Goal: Find contact information: Find contact information

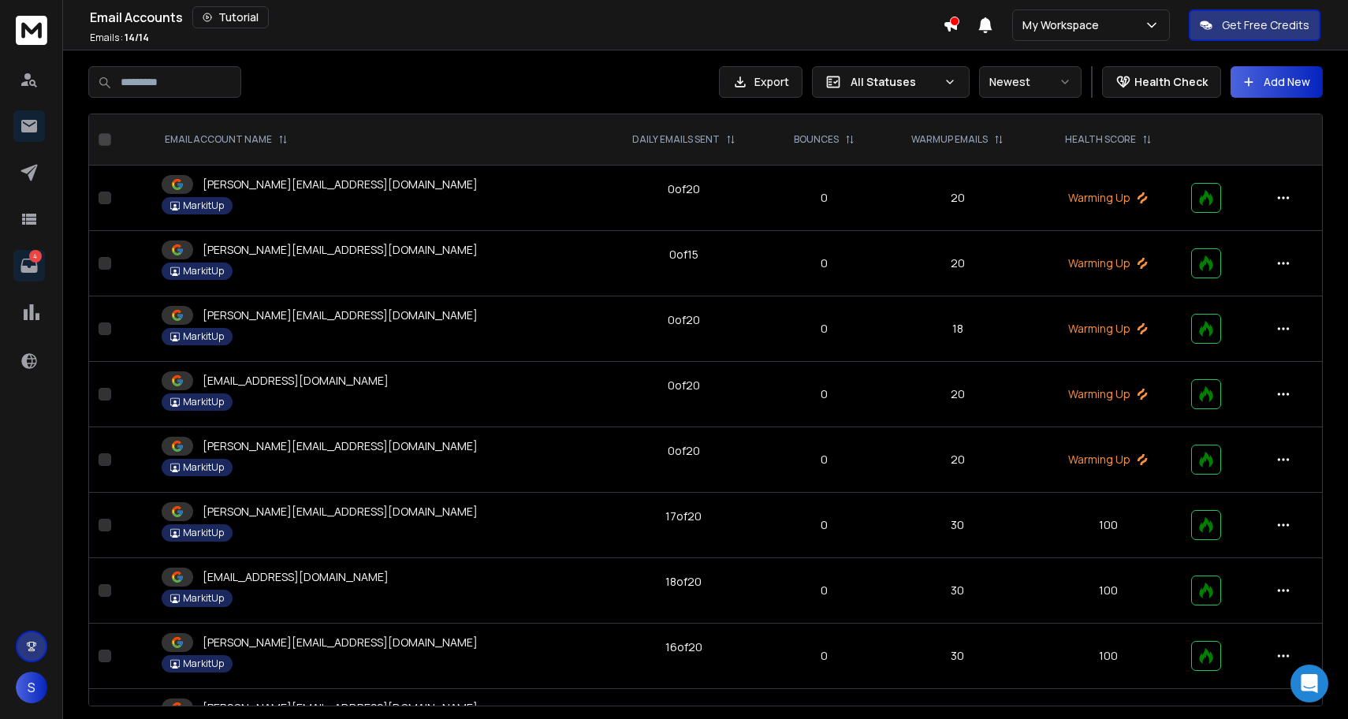
click at [32, 265] on icon at bounding box center [29, 265] width 19 height 19
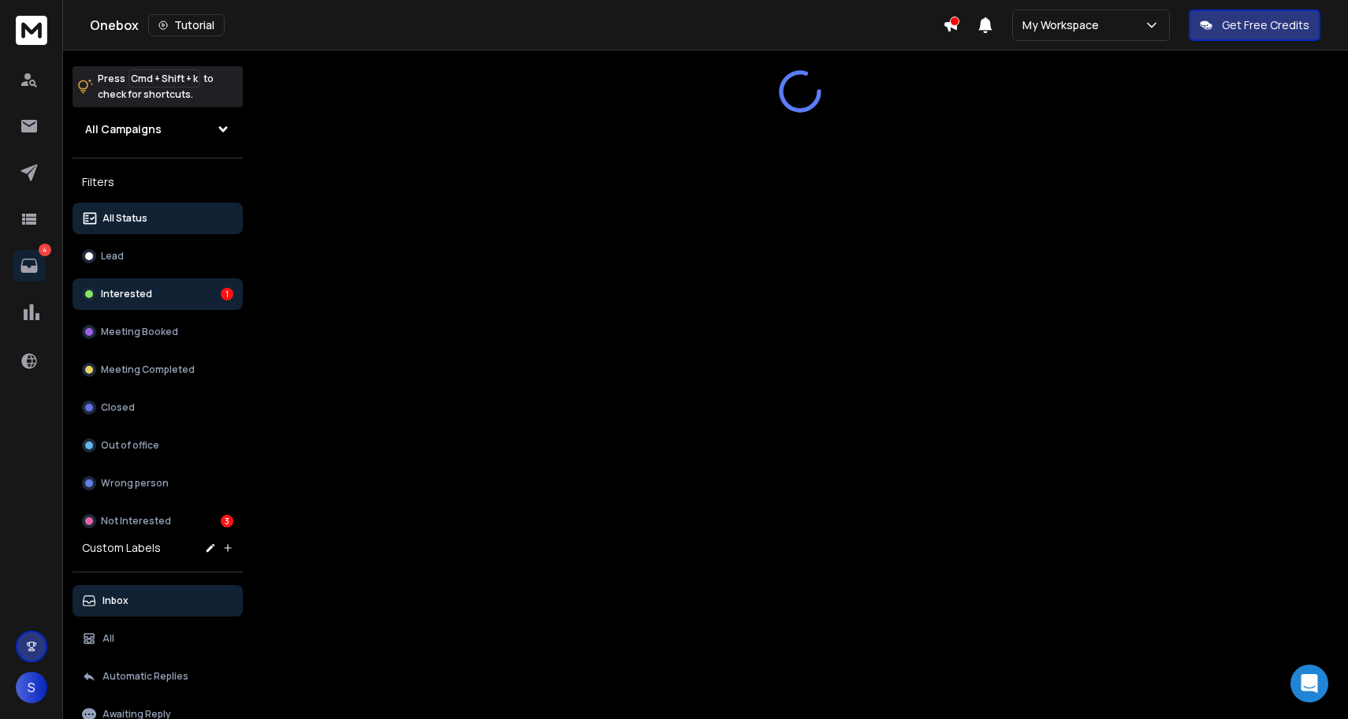
click at [148, 288] on button "Interested 1" at bounding box center [158, 294] width 170 height 32
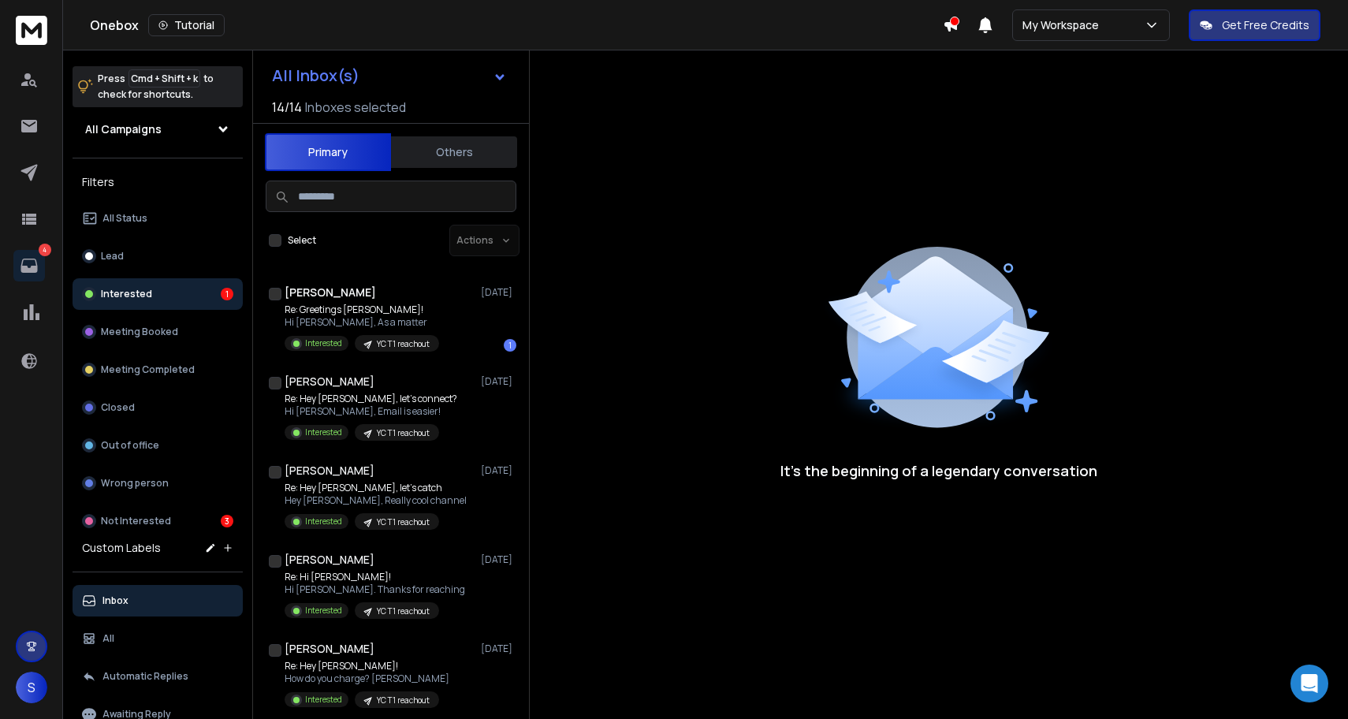
scroll to position [13, 0]
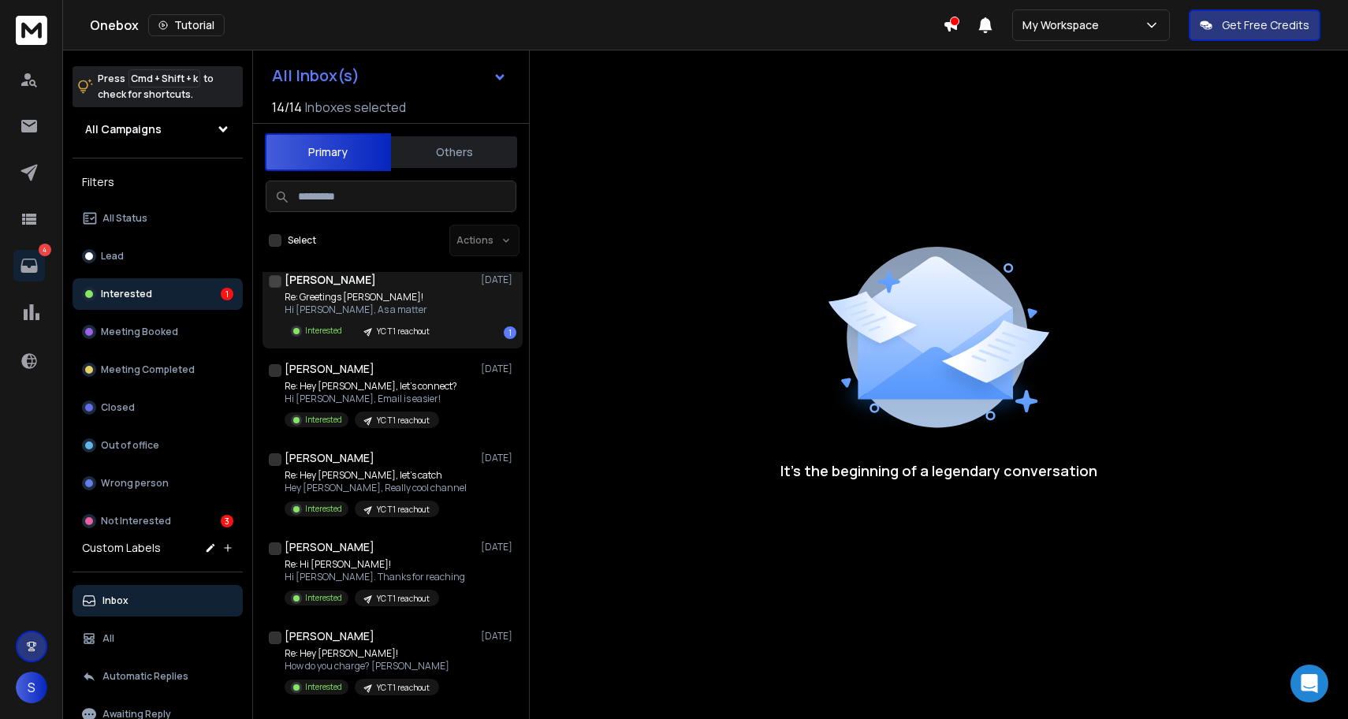
click at [432, 276] on div "[PERSON_NAME] [DATE]" at bounding box center [401, 280] width 232 height 16
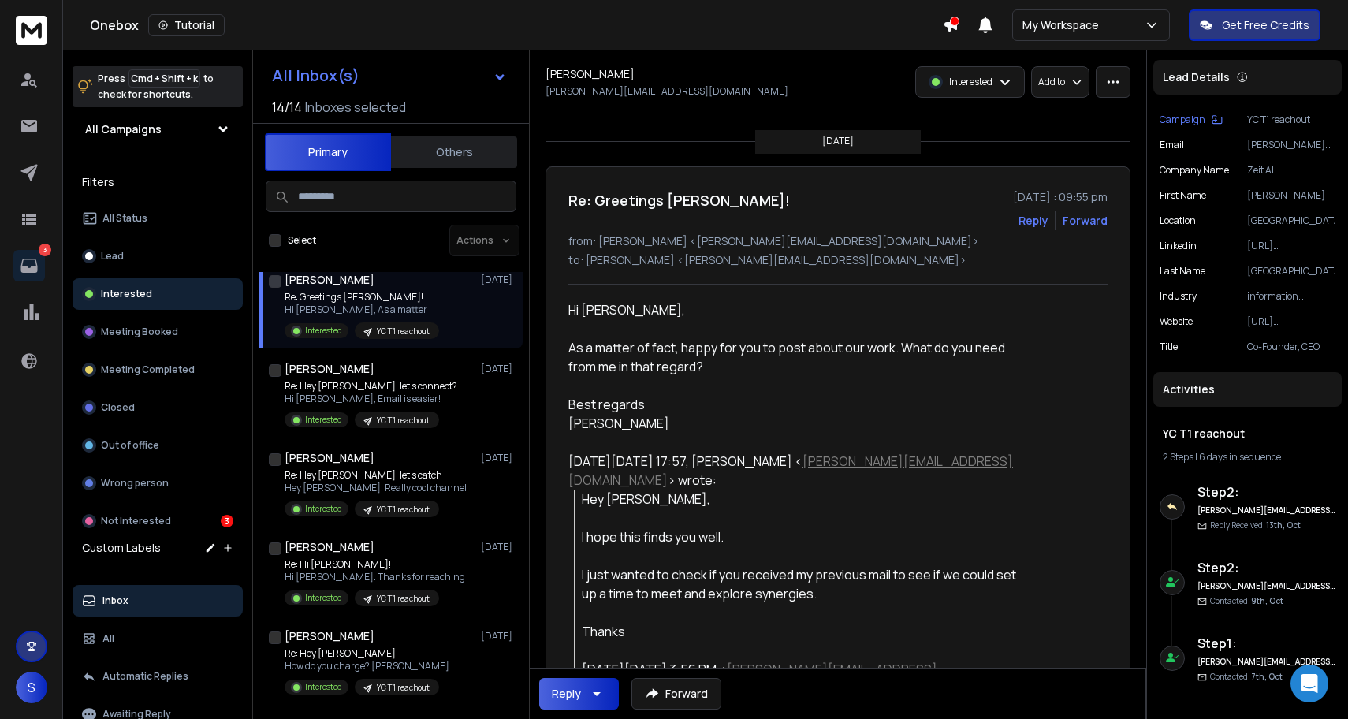
scroll to position [0, 0]
click at [781, 352] on div "As a matter of fact, happy for you to post about our work. What do you need fro…" at bounding box center [799, 359] width 460 height 38
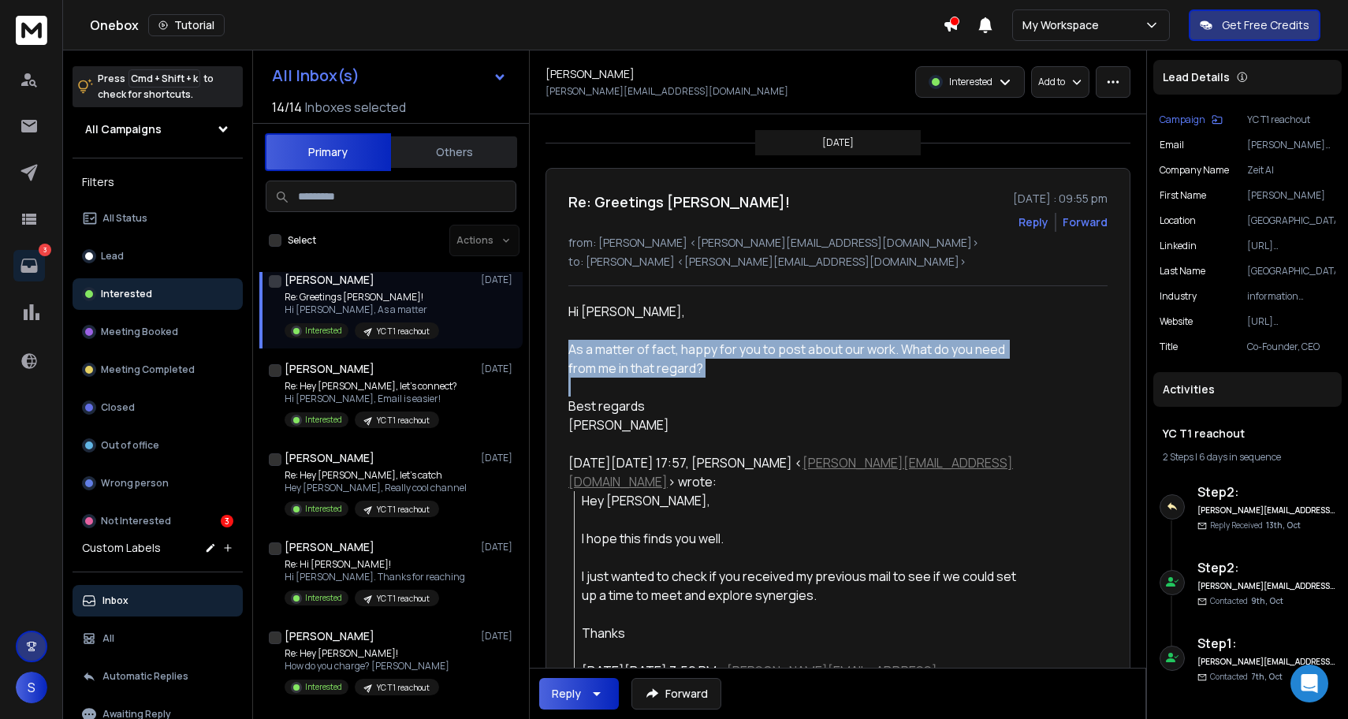
click at [781, 352] on div "As a matter of fact, happy for you to post about our work. What do you need fro…" at bounding box center [799, 359] width 460 height 38
click at [791, 378] on div at bounding box center [799, 387] width 460 height 19
drag, startPoint x: 678, startPoint y: 348, endPoint x: 771, endPoint y: 367, distance: 94.9
click at [771, 367] on div "As a matter of fact, happy for you to post about our work. What do you need fro…" at bounding box center [799, 359] width 460 height 38
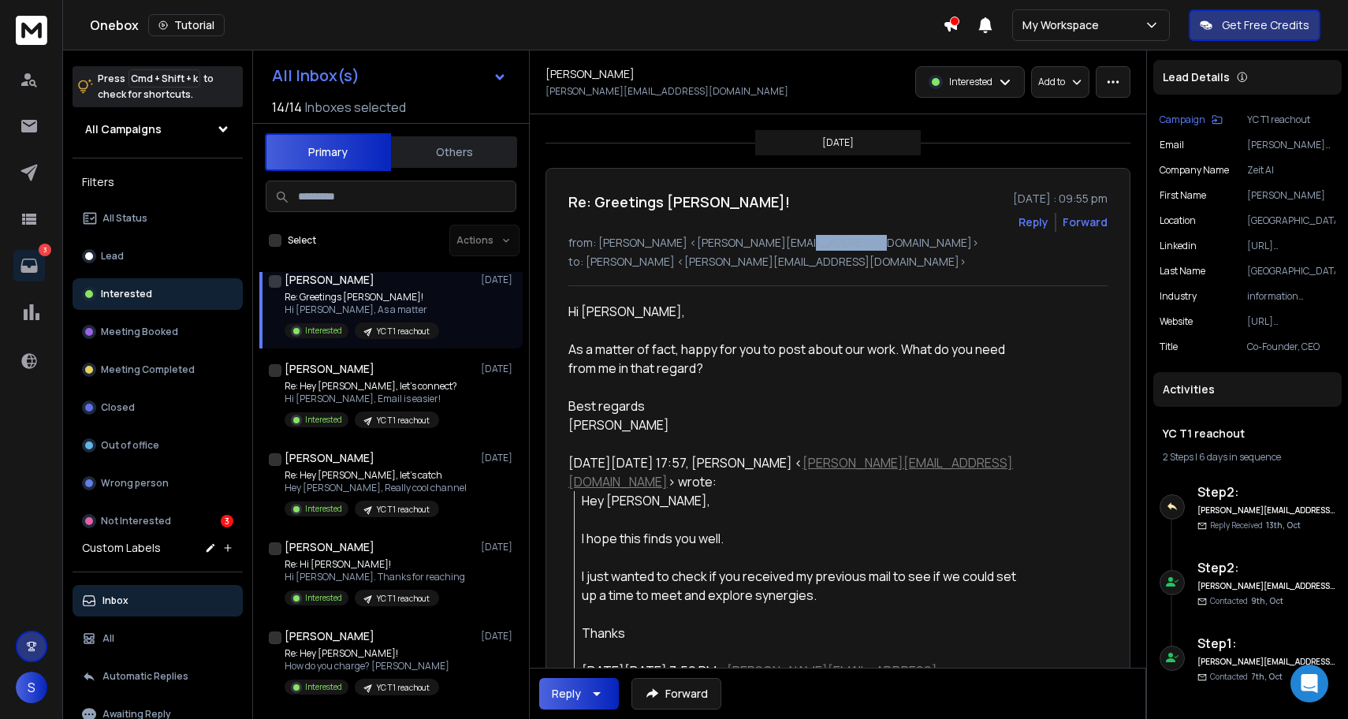
drag, startPoint x: 785, startPoint y: 241, endPoint x: 841, endPoint y: 244, distance: 55.3
click at [841, 244] on p "from: [PERSON_NAME] <[PERSON_NAME][EMAIL_ADDRESS][DOMAIN_NAME]>" at bounding box center [838, 243] width 539 height 16
copy p "[DOMAIN_NAME]"
